Goal: Information Seeking & Learning: Check status

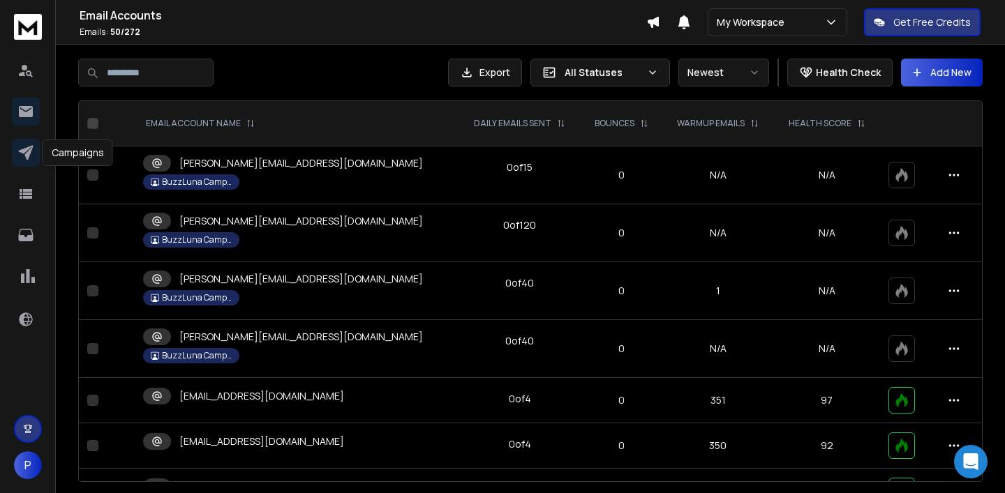
click at [20, 147] on icon at bounding box center [25, 152] width 17 height 17
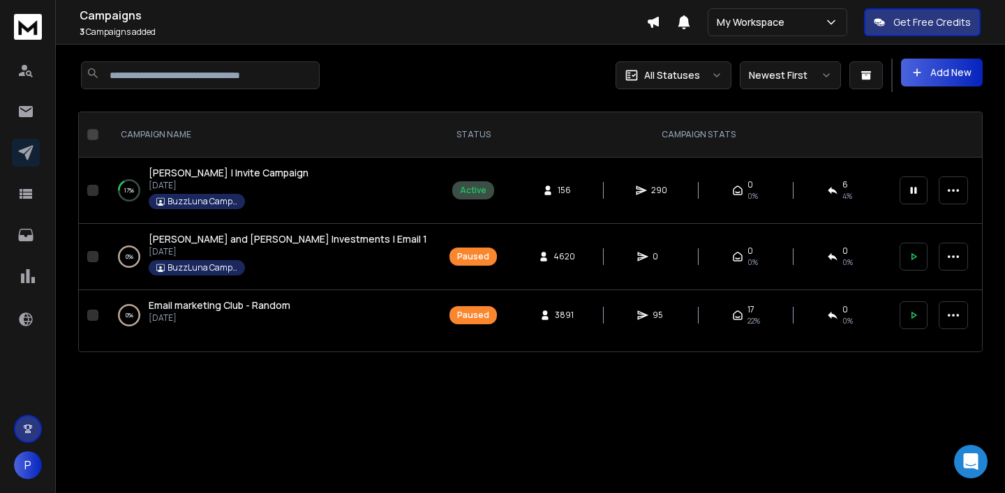
click at [513, 197] on div "156 290 0 0% 6 4 %" at bounding box center [697, 190] width 369 height 22
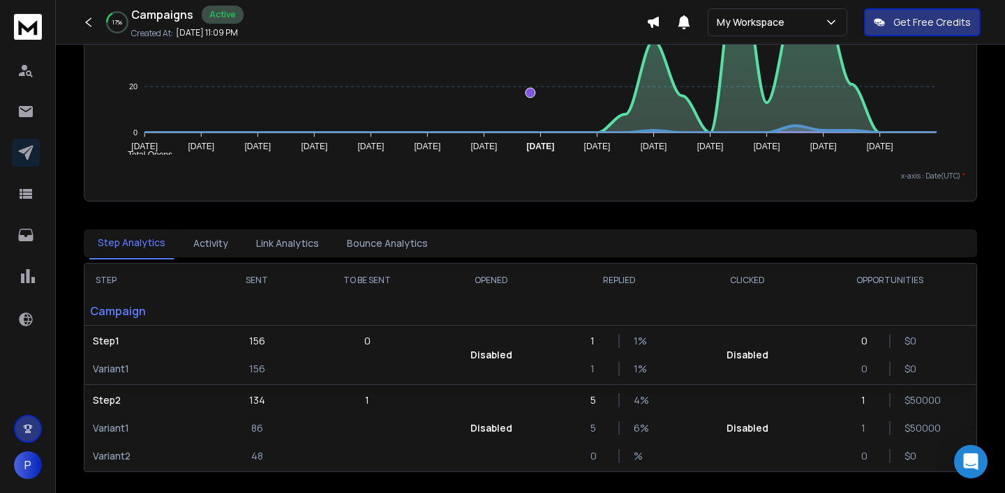
scroll to position [466, 0]
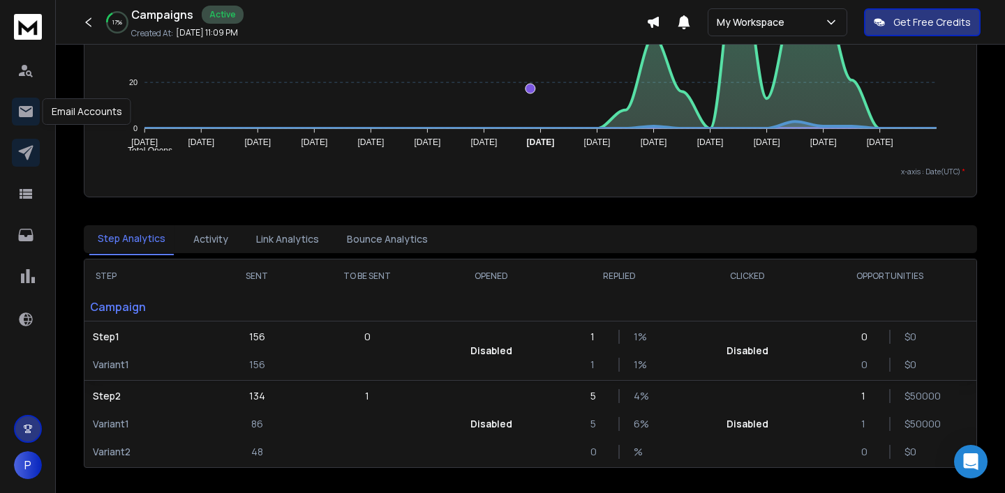
click at [22, 119] on link at bounding box center [26, 112] width 28 height 28
click at [24, 144] on icon at bounding box center [25, 152] width 17 height 17
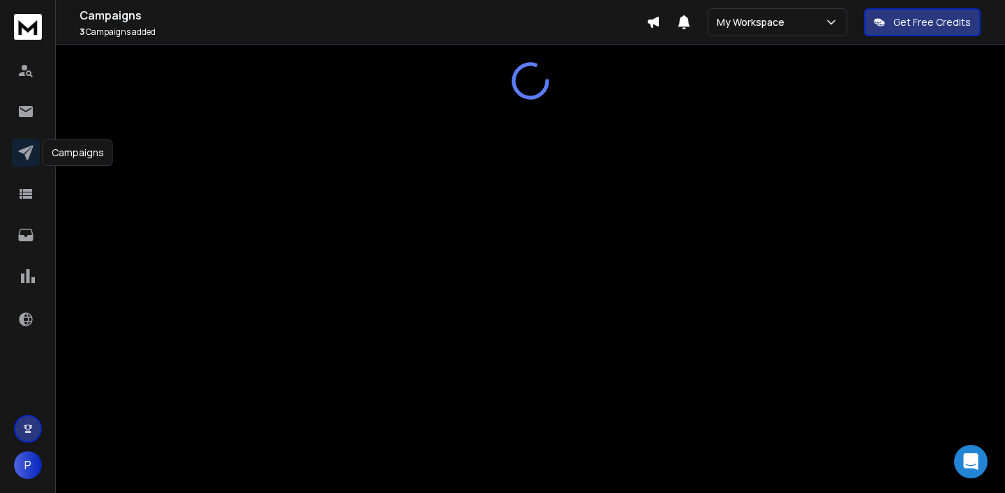
click at [23, 144] on icon at bounding box center [25, 152] width 17 height 17
